Goal: Find specific page/section: Find specific page/section

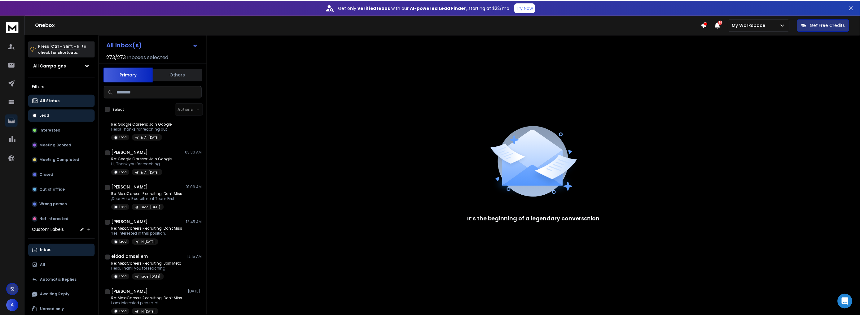
scroll to position [310, 0]
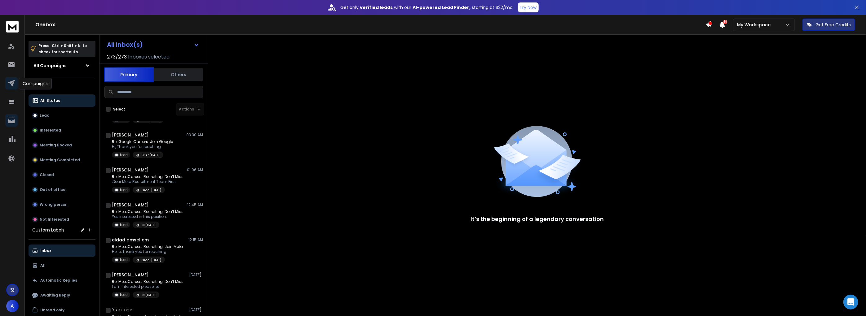
click at [10, 81] on icon at bounding box center [11, 83] width 7 height 7
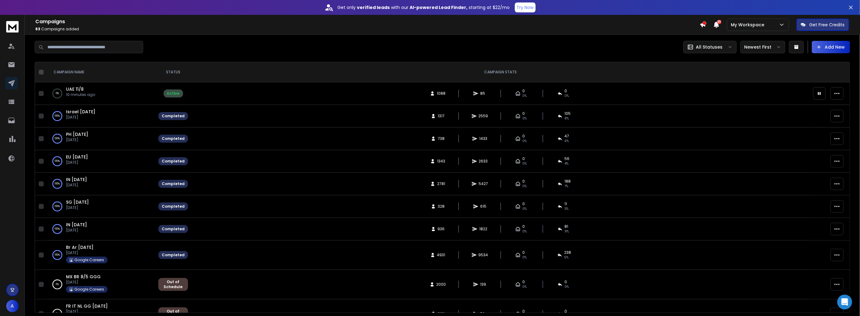
click at [348, 37] on div "Campaigns 63 Campaigns Added All Statuses Newest First Add New CAMPAIGN NAME ST…" at bounding box center [442, 177] width 835 height 285
click at [718, 24] on icon at bounding box center [717, 24] width 6 height 6
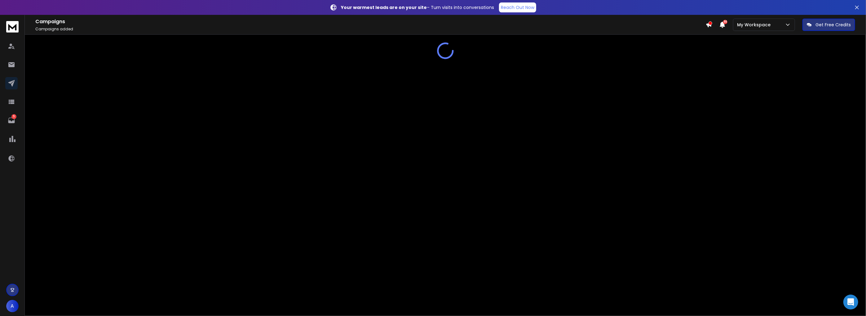
click at [134, 38] on div at bounding box center [445, 51] width 841 height 32
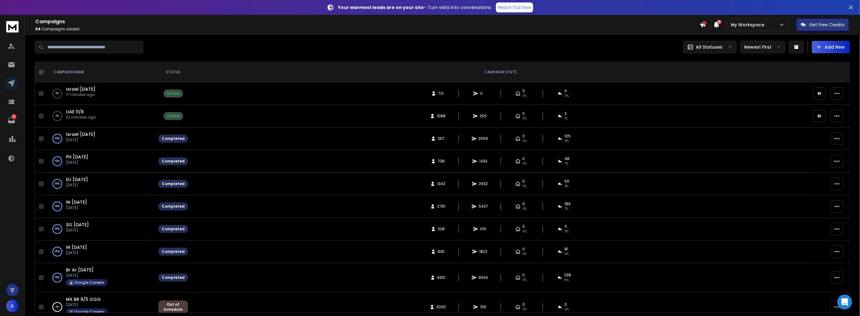
click at [163, 36] on div "Campaigns 64 Campaigns Added All Statuses Newest First Add New CAMPAIGN NAME ST…" at bounding box center [442, 177] width 835 height 285
click at [585, 56] on div "Campaigns 64 Campaigns Added All Statuses Newest First Add New CAMPAIGN NAME ST…" at bounding box center [442, 177] width 815 height 272
